Goal: Task Accomplishment & Management: Manage account settings

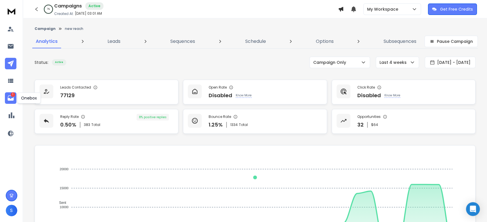
click at [12, 96] on p "1" at bounding box center [13, 94] width 5 height 5
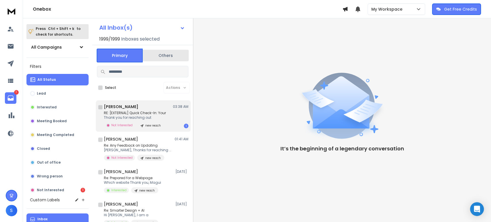
click at [120, 110] on div "Kerry Phillips 03:38 AM RE: [EXTERNAL] Quick Check-In: Your Thank you for reach…" at bounding box center [146, 116] width 85 height 24
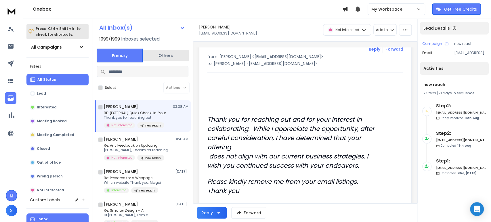
scroll to position [64, 0]
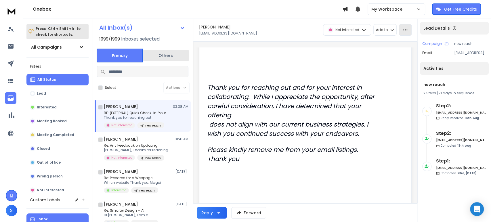
click at [408, 29] on button "button" at bounding box center [405, 30] width 13 height 12
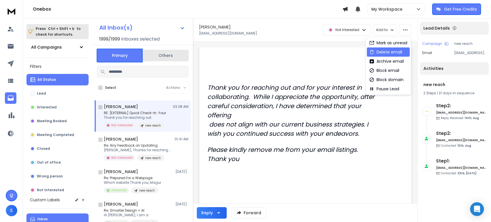
click at [381, 54] on div "Delete email" at bounding box center [385, 52] width 33 height 6
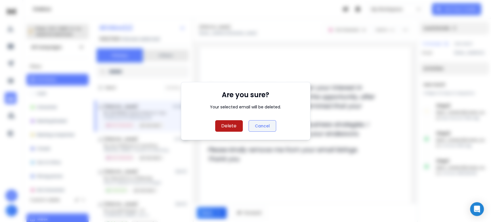
click at [233, 130] on button "Delete" at bounding box center [229, 126] width 28 height 12
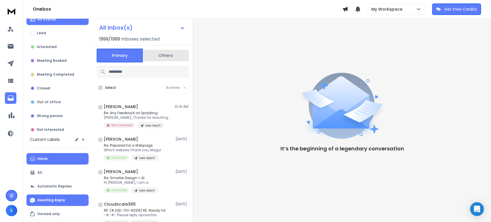
scroll to position [95, 0]
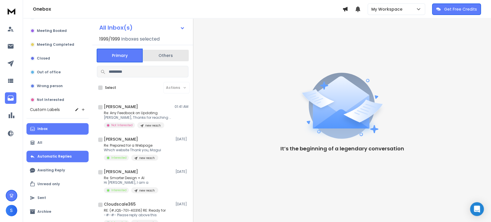
click at [51, 154] on p "Automatic Replies" at bounding box center [54, 156] width 34 height 5
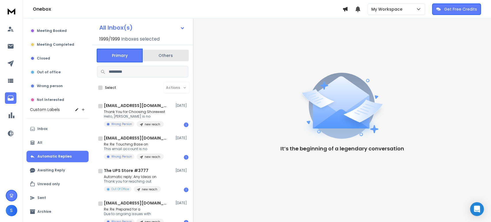
scroll to position [0, 0]
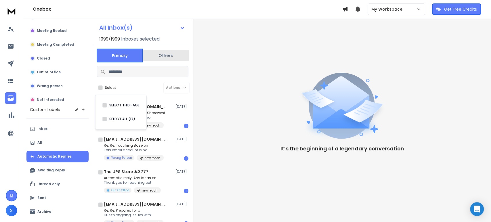
click at [105, 119] on button "SELECT THIS PAGE" at bounding box center [105, 119] width 5 height 5
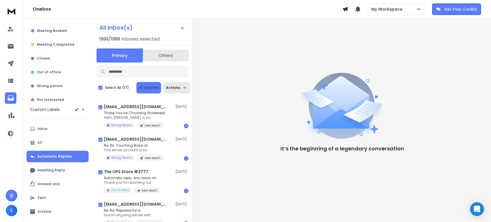
click at [179, 92] on button "Actions" at bounding box center [177, 88] width 26 height 12
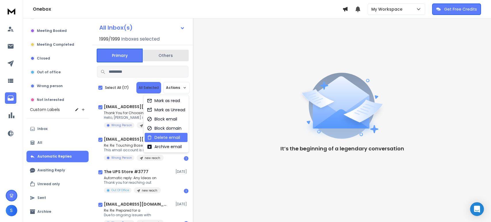
click at [165, 136] on div "Delete email" at bounding box center [163, 138] width 33 height 6
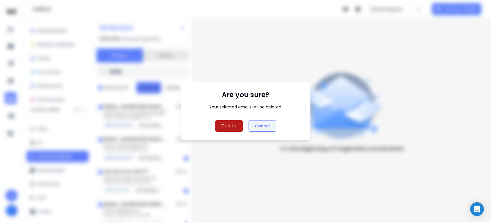
click at [219, 127] on button "Delete" at bounding box center [229, 126] width 28 height 12
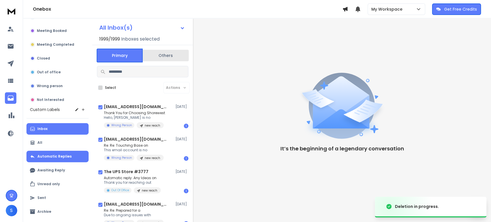
click at [55, 125] on button "Inbox" at bounding box center [57, 129] width 62 height 12
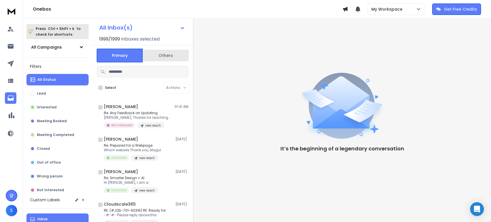
click at [39, 80] on p "All Status" at bounding box center [46, 79] width 18 height 5
click at [8, 45] on icon at bounding box center [11, 46] width 6 height 5
